Goal: Task Accomplishment & Management: Manage account settings

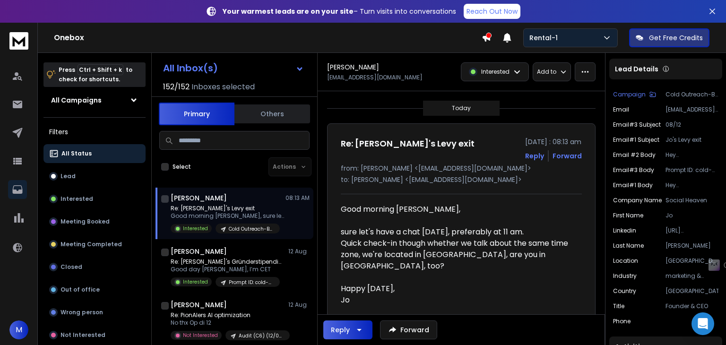
click at [568, 36] on div "Rental-1" at bounding box center [570, 37] width 82 height 9
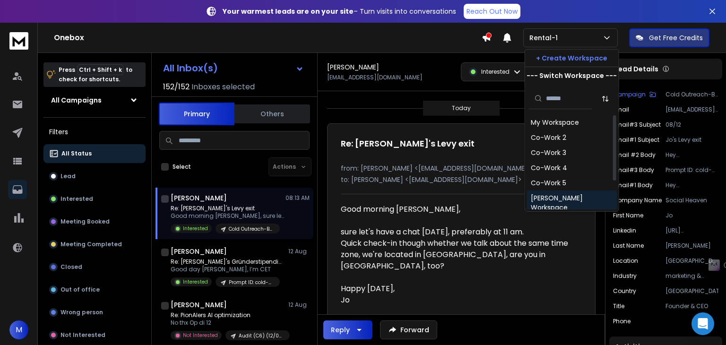
click at [557, 196] on div "[PERSON_NAME] Workspace" at bounding box center [572, 202] width 82 height 19
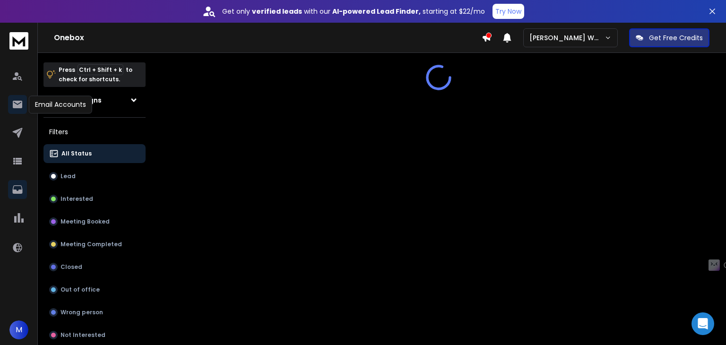
click at [15, 103] on icon at bounding box center [17, 104] width 11 height 11
